Goal: Check status: Check status

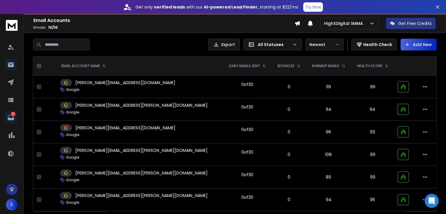
click at [13, 115] on p "3" at bounding box center [13, 114] width 5 height 5
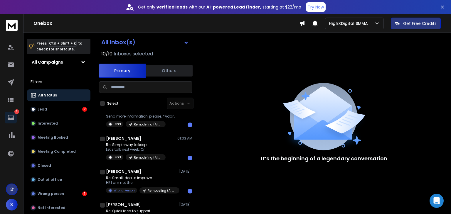
scroll to position [28, 0]
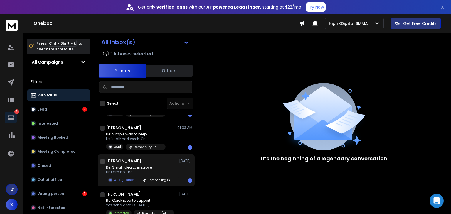
click at [138, 172] on p "HI! I am not the" at bounding box center [141, 172] width 70 height 5
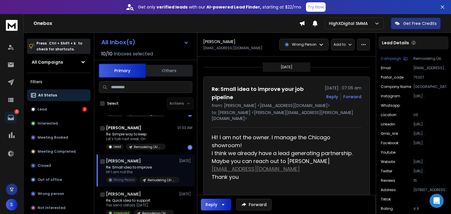
click at [328, 43] on div "Wrong Person" at bounding box center [303, 44] width 49 height 11
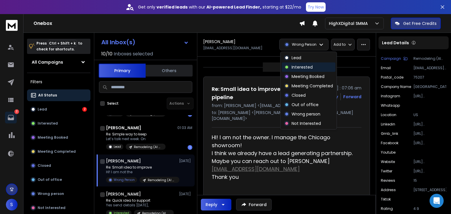
click at [303, 67] on p "Interested" at bounding box center [301, 67] width 21 height 6
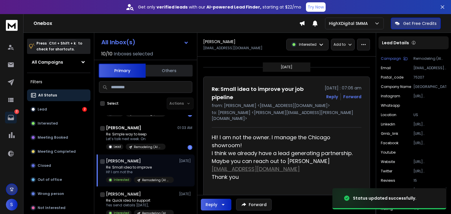
scroll to position [0, 0]
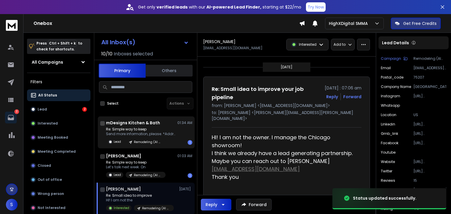
click at [180, 127] on div "Re: Simple way to keep Send more information, please. *Address:* Lead Remodelin…" at bounding box center [149, 136] width 86 height 18
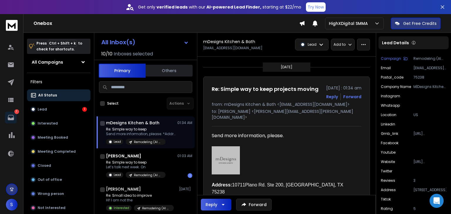
click at [315, 45] on p "Lead" at bounding box center [311, 44] width 9 height 5
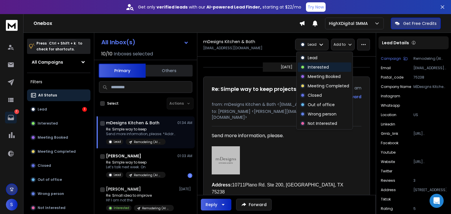
click at [311, 68] on p "Interested" at bounding box center [317, 67] width 21 height 6
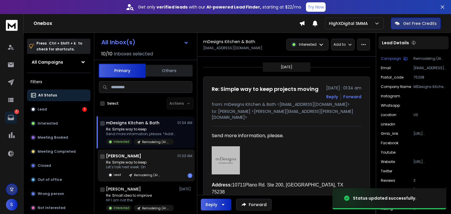
click at [160, 161] on p "Re: Simple way to keep" at bounding box center [136, 162] width 60 height 5
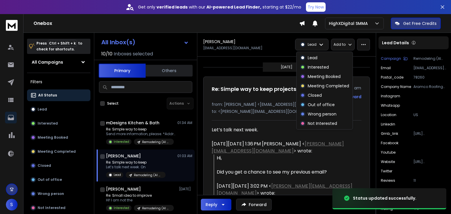
click at [312, 44] on p "Lead" at bounding box center [311, 44] width 9 height 5
click at [316, 67] on p "Interested" at bounding box center [317, 67] width 21 height 6
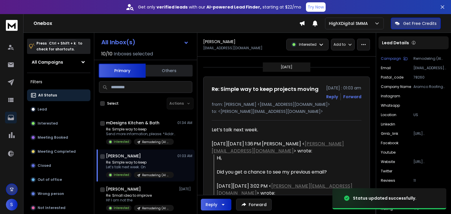
click at [164, 165] on p "Let’s talk next week. On" at bounding box center [140, 167] width 68 height 5
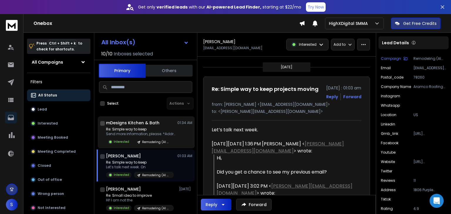
click at [158, 130] on p "Re: Simple way to keep" at bounding box center [141, 129] width 70 height 5
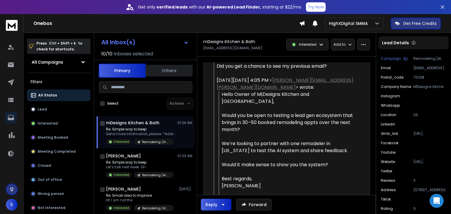
scroll to position [219, 0]
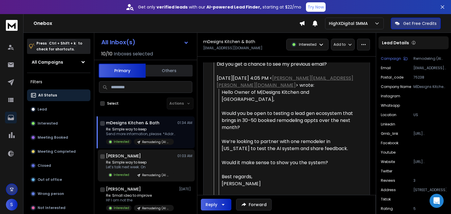
click at [156, 161] on p "Re: Simple way to keep" at bounding box center [140, 162] width 68 height 5
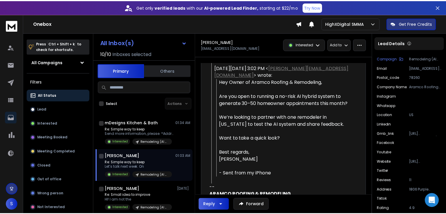
scroll to position [119, 0]
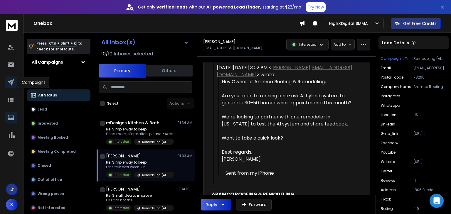
click at [13, 79] on icon at bounding box center [10, 82] width 7 height 7
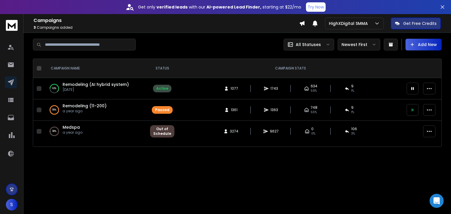
click at [95, 82] on span "Remodeling (AI hybrid system)" at bounding box center [95, 85] width 66 height 6
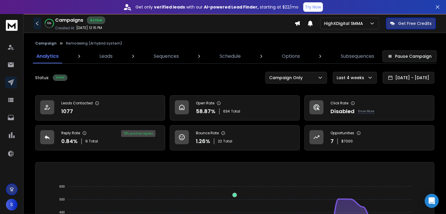
click at [38, 23] on icon at bounding box center [37, 23] width 5 height 5
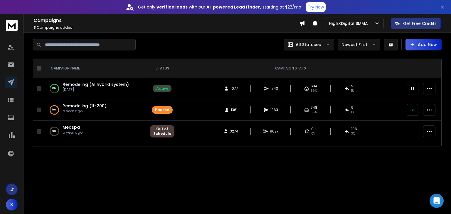
click at [95, 84] on span "Remodeling (AI hybrid system)" at bounding box center [95, 85] width 66 height 6
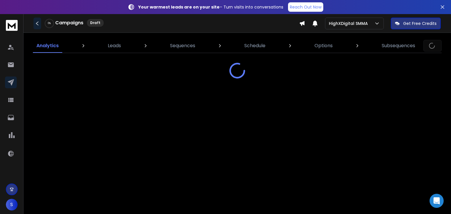
click at [37, 25] on icon at bounding box center [37, 23] width 5 height 5
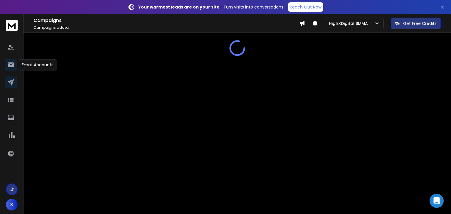
click at [9, 64] on icon at bounding box center [10, 64] width 7 height 7
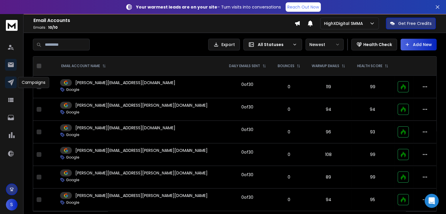
click at [10, 85] on icon at bounding box center [10, 82] width 7 height 7
